Goal: Task Accomplishment & Management: Use online tool/utility

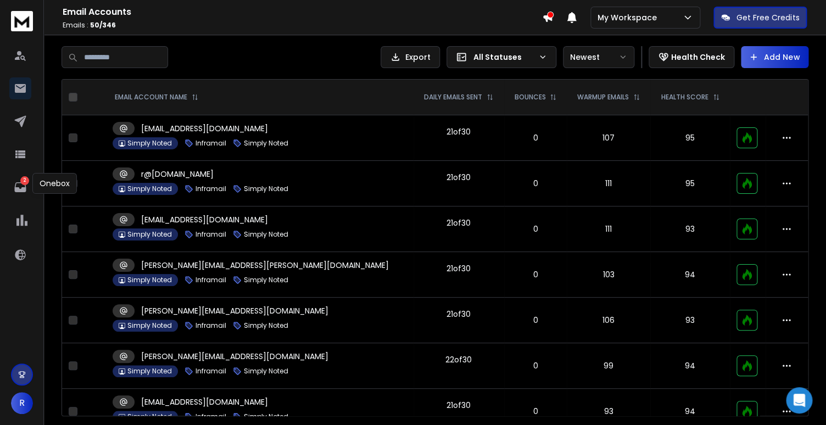
click at [26, 179] on p "2" at bounding box center [24, 180] width 9 height 9
click at [18, 182] on icon at bounding box center [20, 187] width 13 height 13
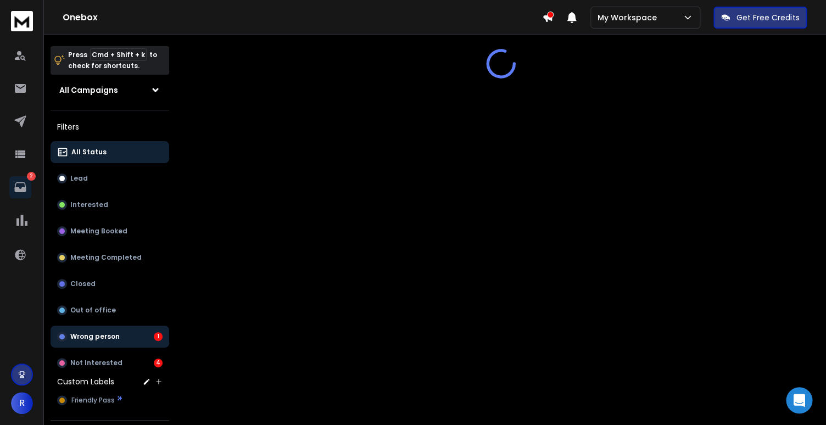
click at [122, 340] on button "Wrong person 1" at bounding box center [110, 337] width 119 height 22
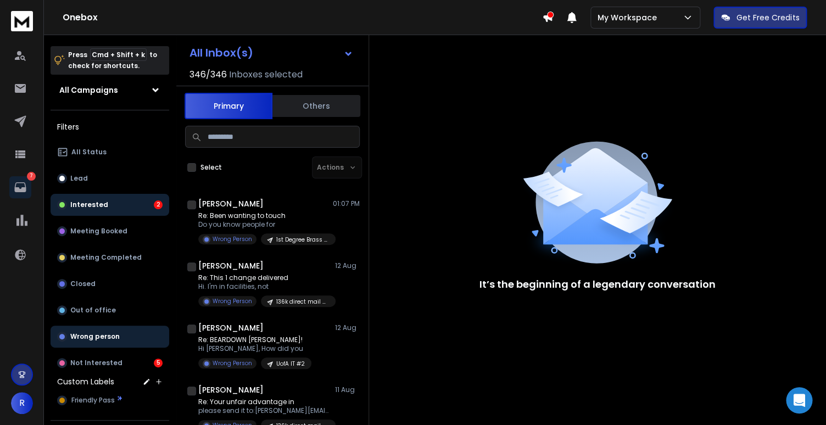
click at [103, 201] on p "Interested" at bounding box center [89, 204] width 38 height 9
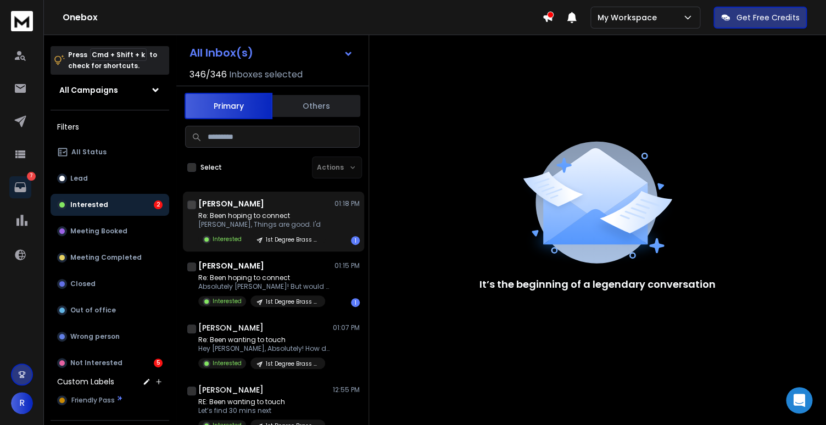
click at [268, 207] on div "[PERSON_NAME] 01:18 PM" at bounding box center [278, 203] width 161 height 11
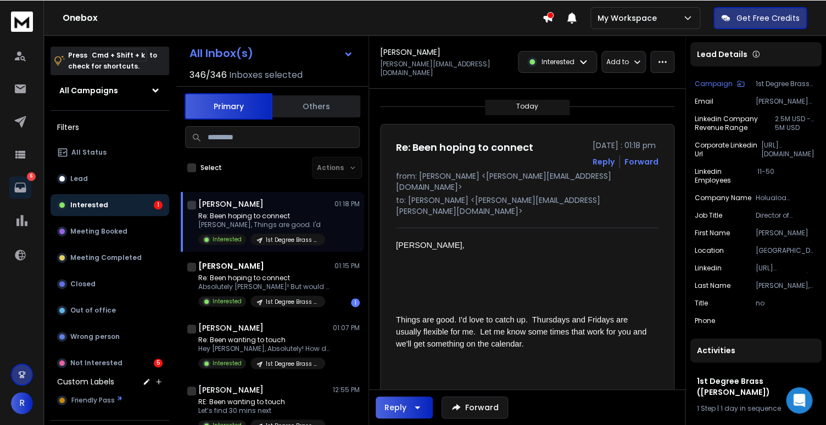
scroll to position [5, 0]
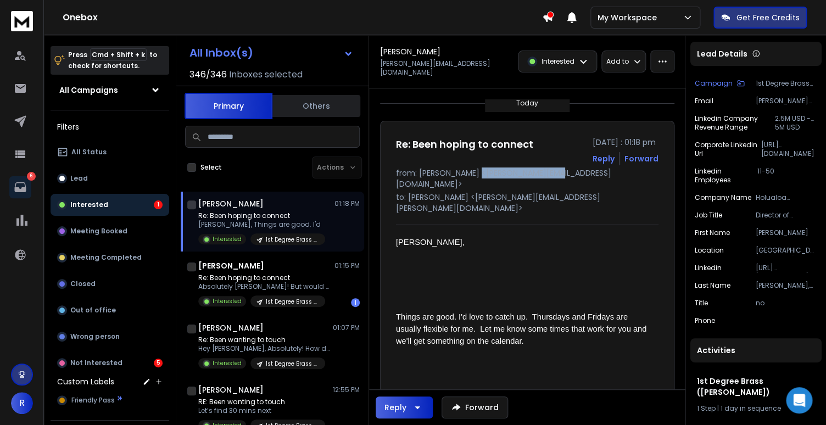
drag, startPoint x: 472, startPoint y: 161, endPoint x: 553, endPoint y: 166, distance: 80.8
click at [553, 167] on p "from: [PERSON_NAME] <[PERSON_NAME][EMAIL_ADDRESS][DOMAIN_NAME]>" at bounding box center [527, 178] width 262 height 22
copy p "[PERSON_NAME][EMAIL_ADDRESS][DOMAIN_NAME]"
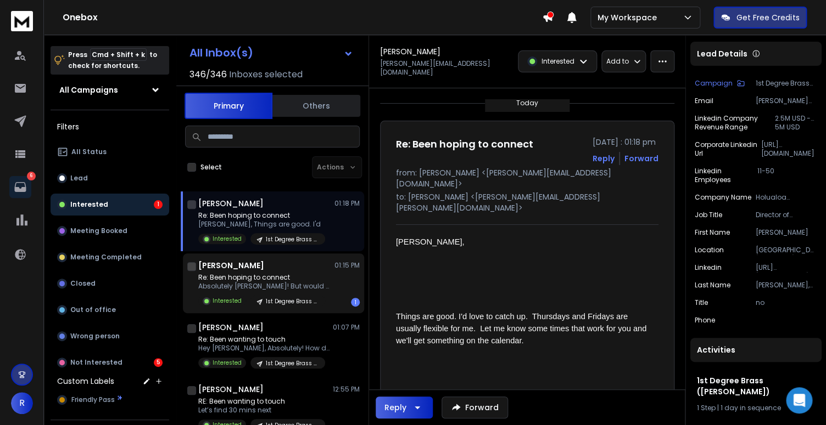
click at [273, 271] on div "[PERSON_NAME] 01:15 PM Re: Been hoping to connect Absolutely [PERSON_NAME]! But…" at bounding box center [278, 283] width 161 height 47
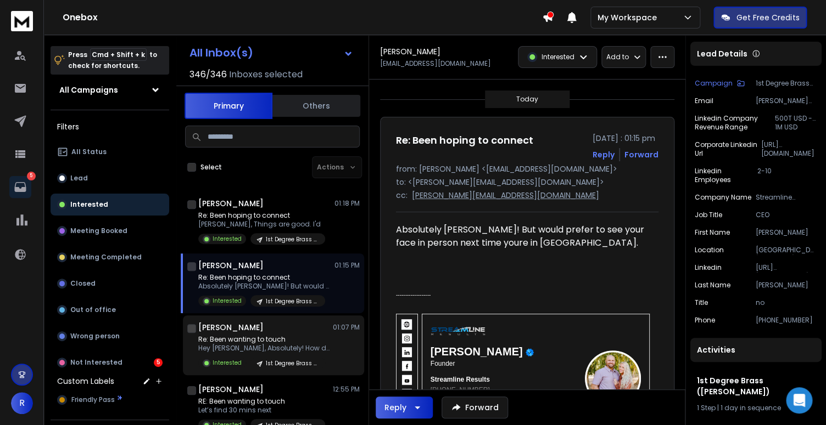
click at [246, 327] on div "[PERSON_NAME] 01:07 PM" at bounding box center [278, 327] width 161 height 11
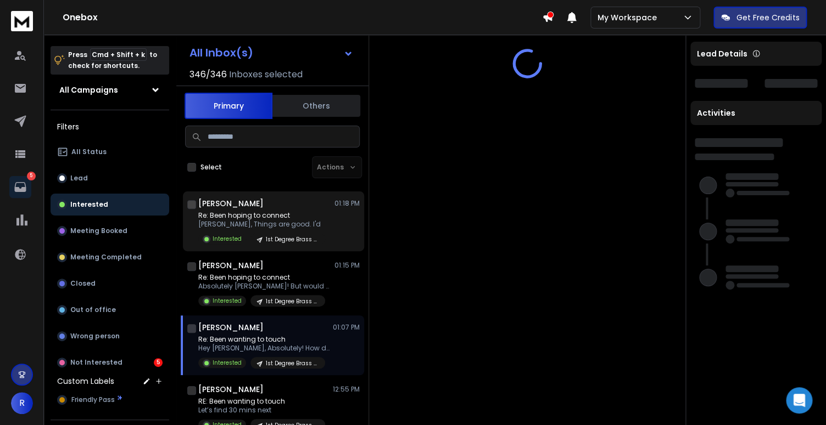
click at [256, 212] on p "Re: Been hoping to connect" at bounding box center [261, 215] width 127 height 9
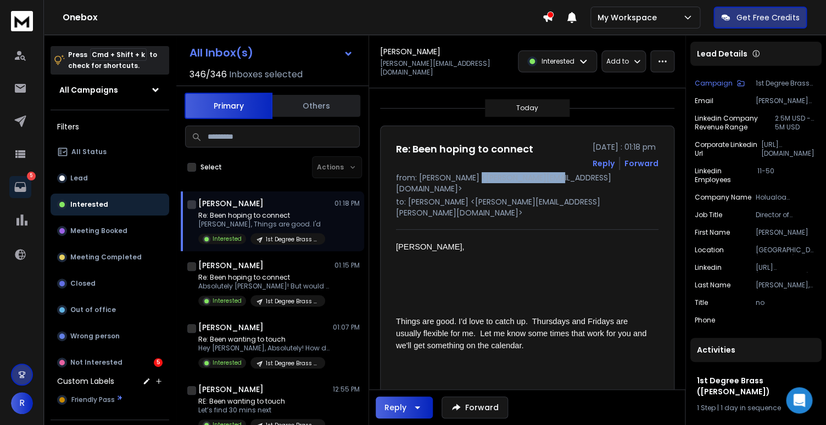
drag, startPoint x: 473, startPoint y: 169, endPoint x: 553, endPoint y: 166, distance: 79.6
click at [553, 172] on p "from: [PERSON_NAME] <[PERSON_NAME][EMAIL_ADDRESS][DOMAIN_NAME]>" at bounding box center [527, 183] width 262 height 22
copy p "[PERSON_NAME][EMAIL_ADDRESS][DOMAIN_NAME]"
click at [107, 362] on p "Not Interested" at bounding box center [96, 362] width 52 height 9
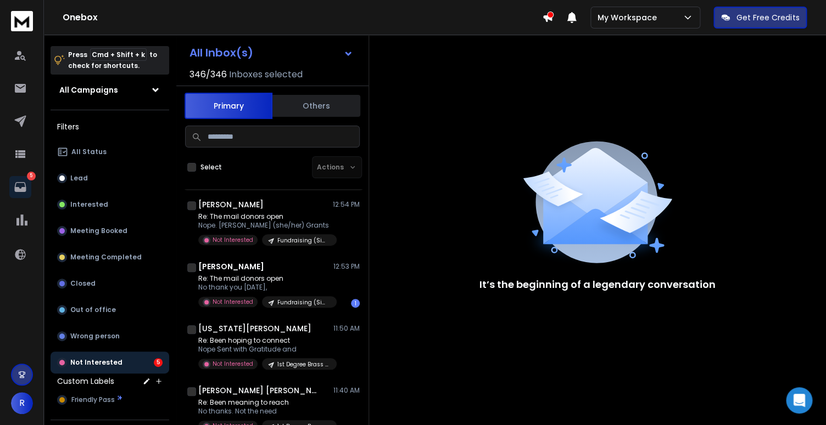
scroll to position [462, 0]
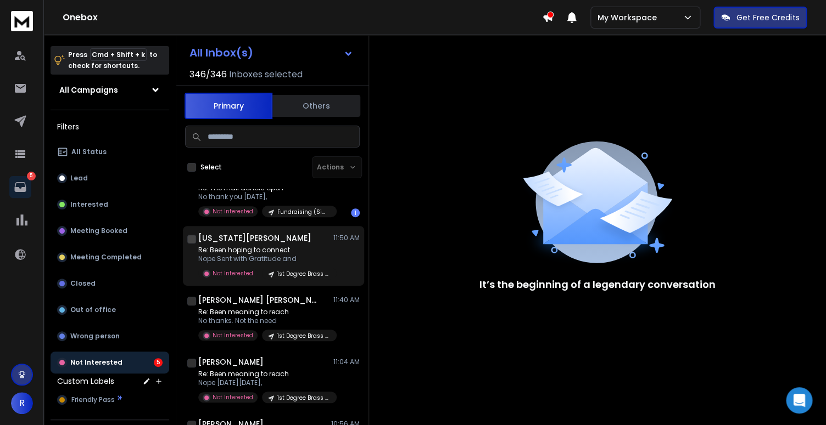
click at [277, 249] on p "Re: Been hoping to connect" at bounding box center [264, 250] width 132 height 9
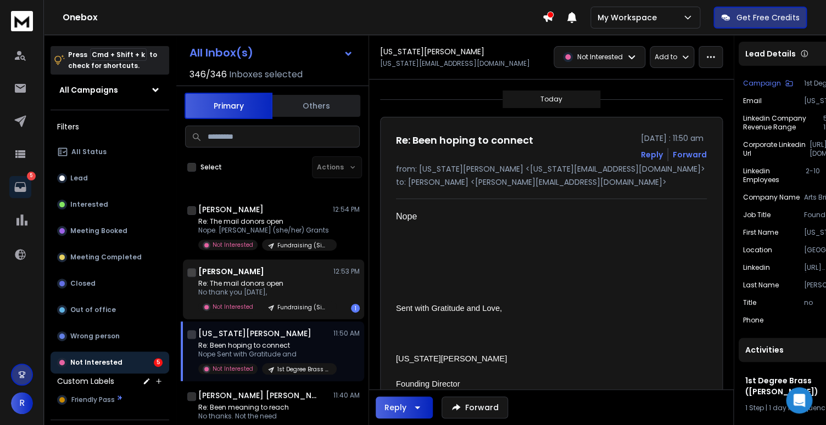
click at [282, 279] on p "Re: The mail donors open" at bounding box center [264, 283] width 132 height 9
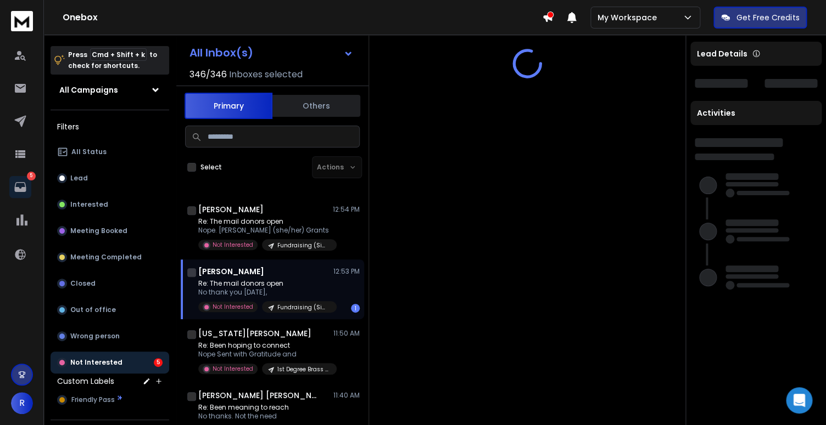
scroll to position [178, 0]
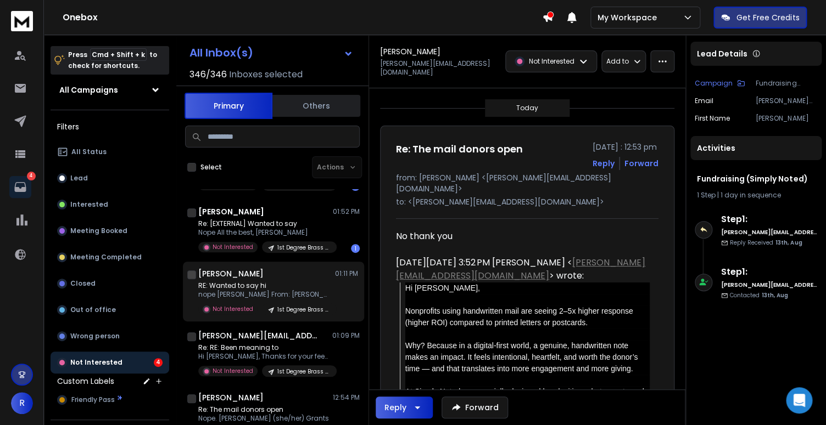
click at [271, 283] on p "RE: Wanted to say hi" at bounding box center [264, 286] width 132 height 9
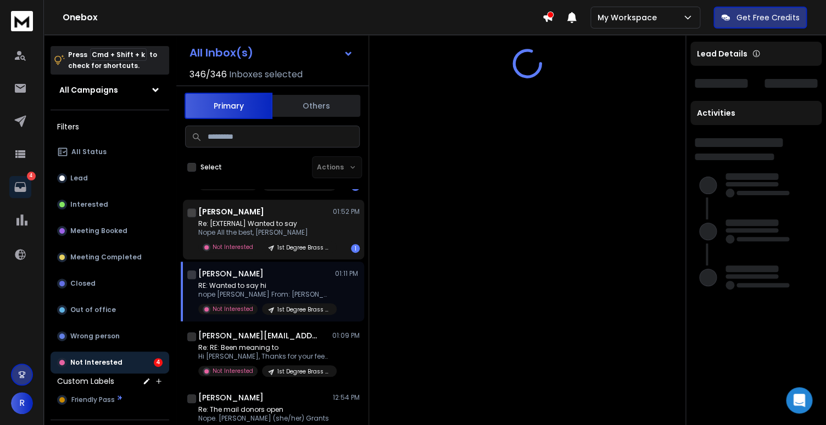
click at [267, 225] on p "Re: [EXTERNAL] Wanted to say" at bounding box center [264, 224] width 132 height 9
